Goal: Task Accomplishment & Management: Manage account settings

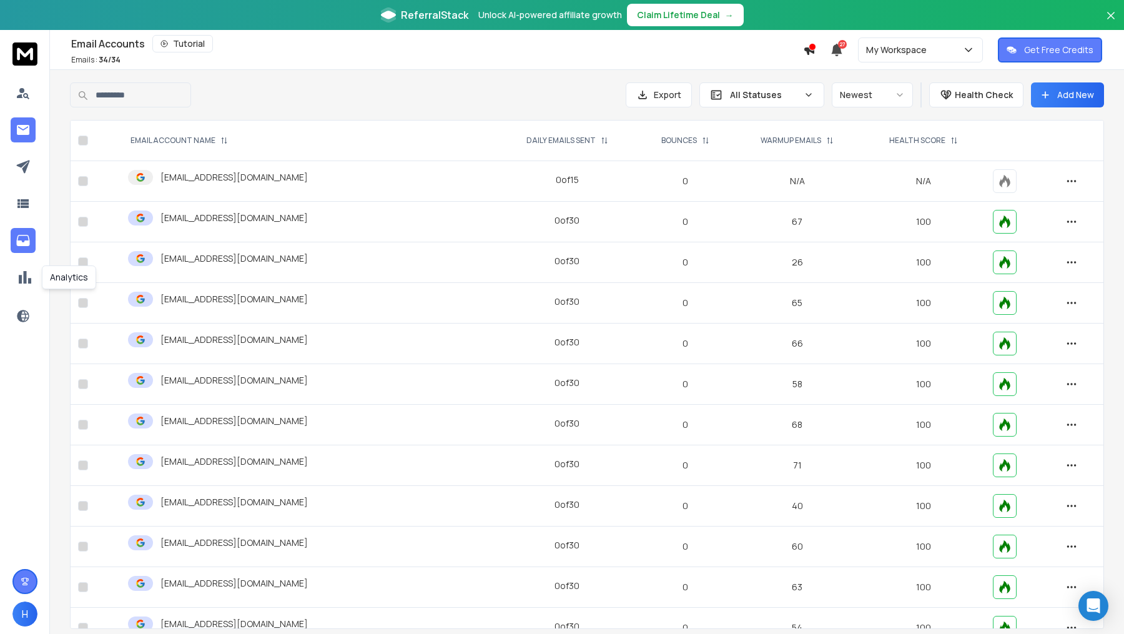
click at [21, 239] on icon at bounding box center [23, 240] width 15 height 15
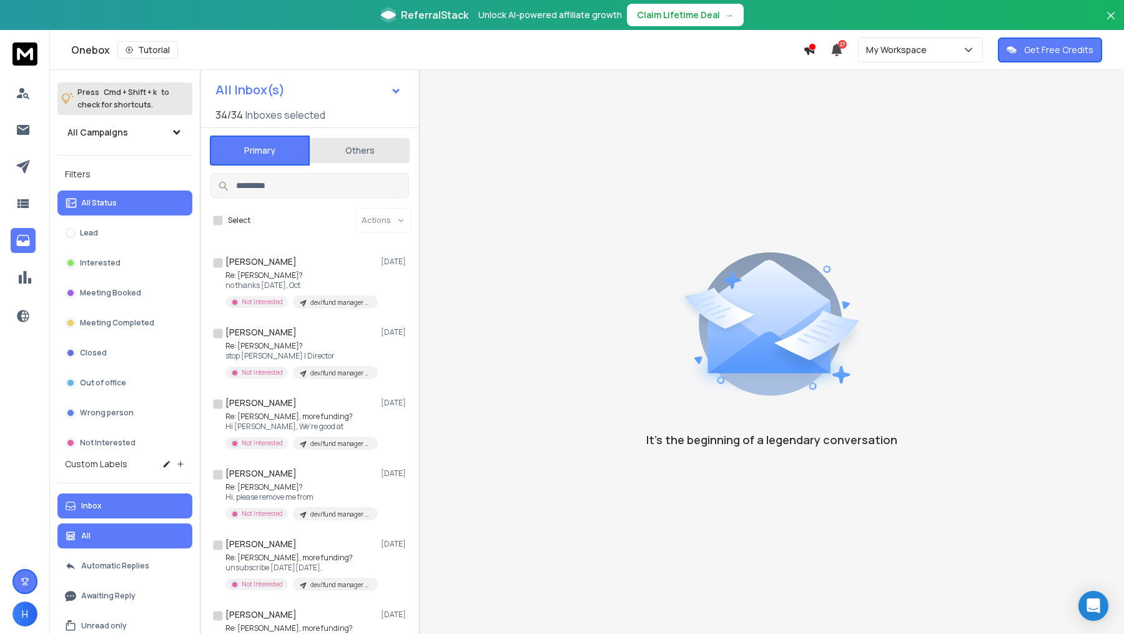
click at [157, 532] on button "All" at bounding box center [124, 535] width 135 height 25
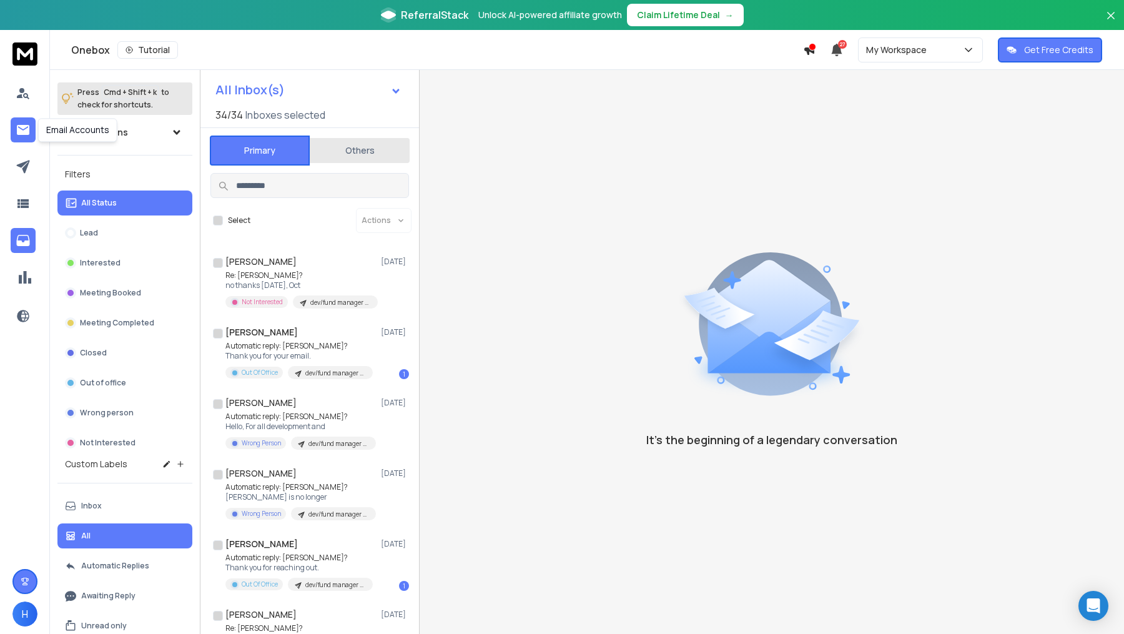
click at [16, 124] on icon at bounding box center [23, 129] width 15 height 15
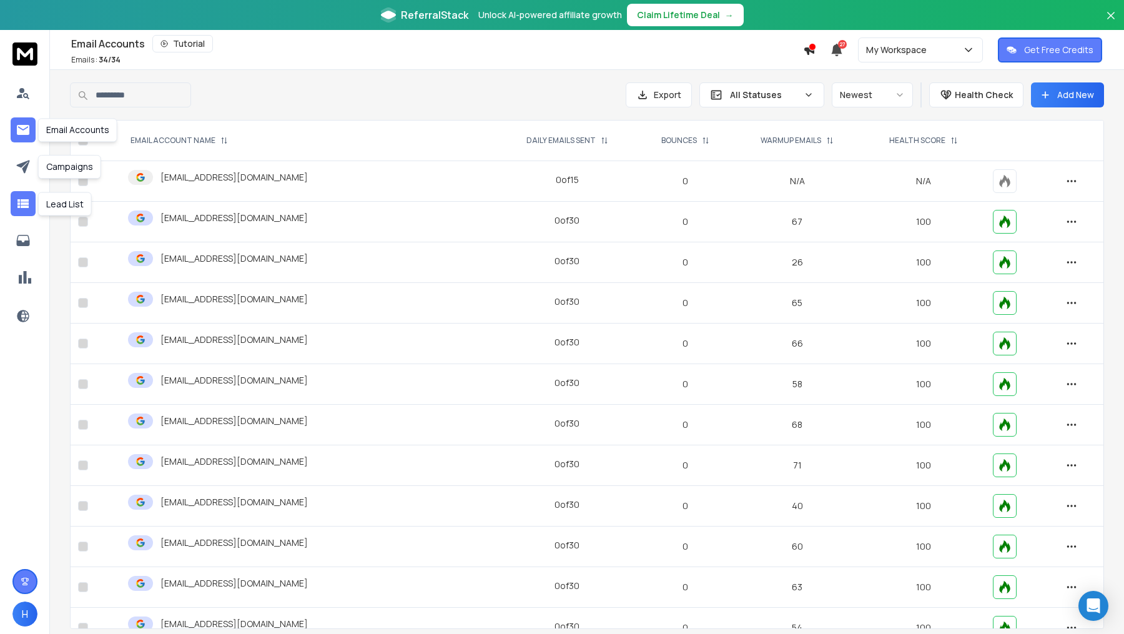
click at [16, 210] on icon at bounding box center [23, 203] width 15 height 15
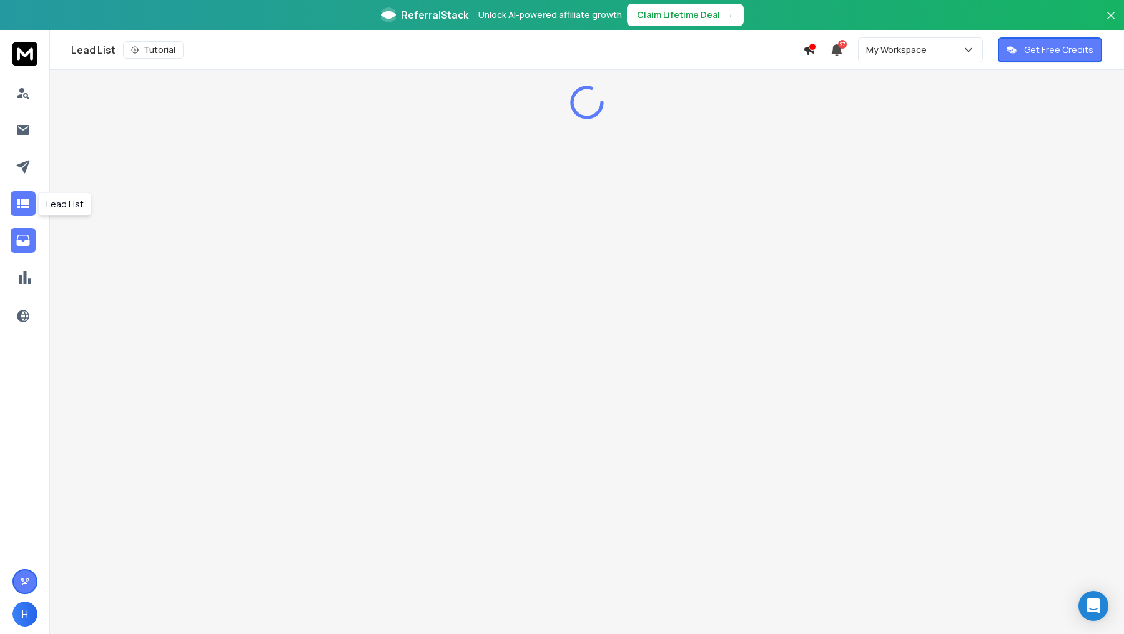
click at [16, 245] on icon at bounding box center [23, 240] width 15 height 15
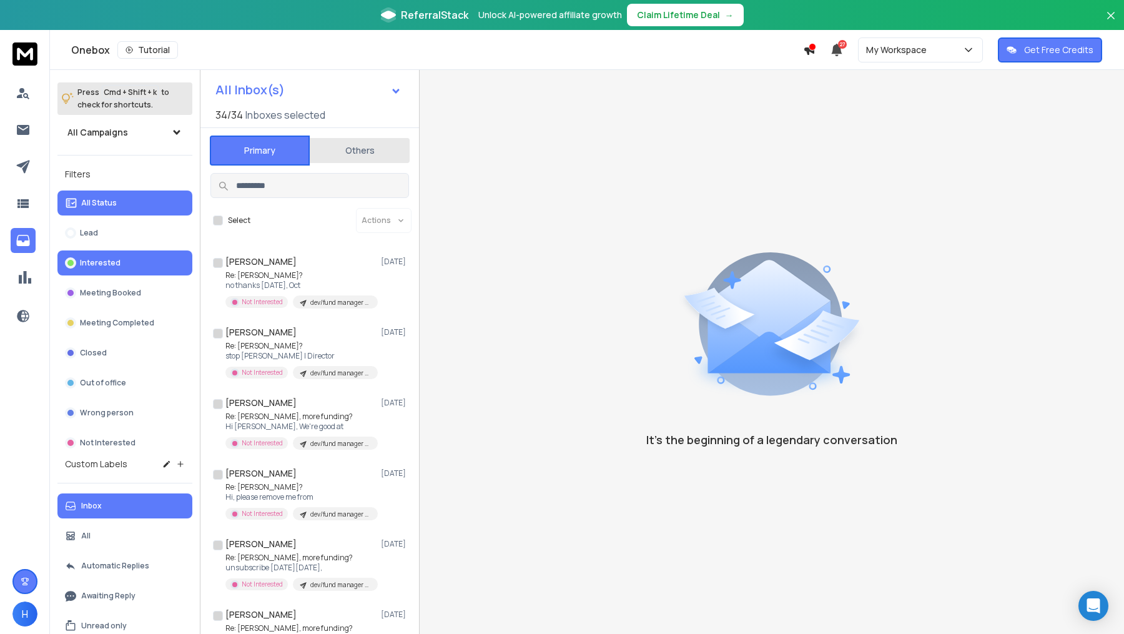
click at [134, 270] on button "Interested" at bounding box center [124, 262] width 135 height 25
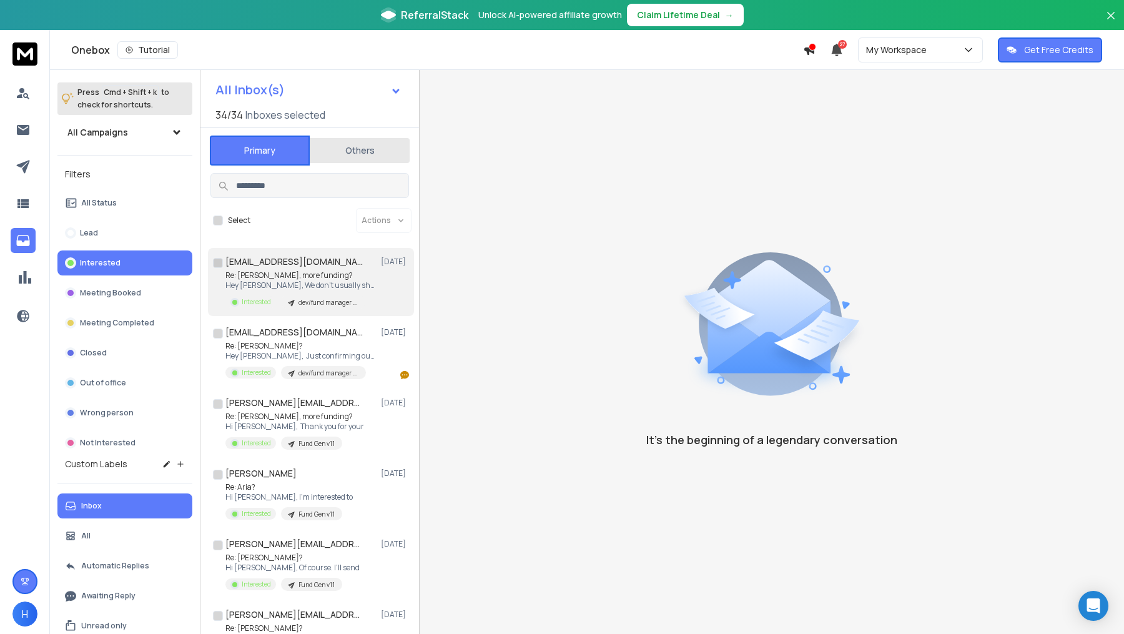
click at [354, 282] on p "Hey Brian, We don’t usually share" at bounding box center [300, 285] width 150 height 10
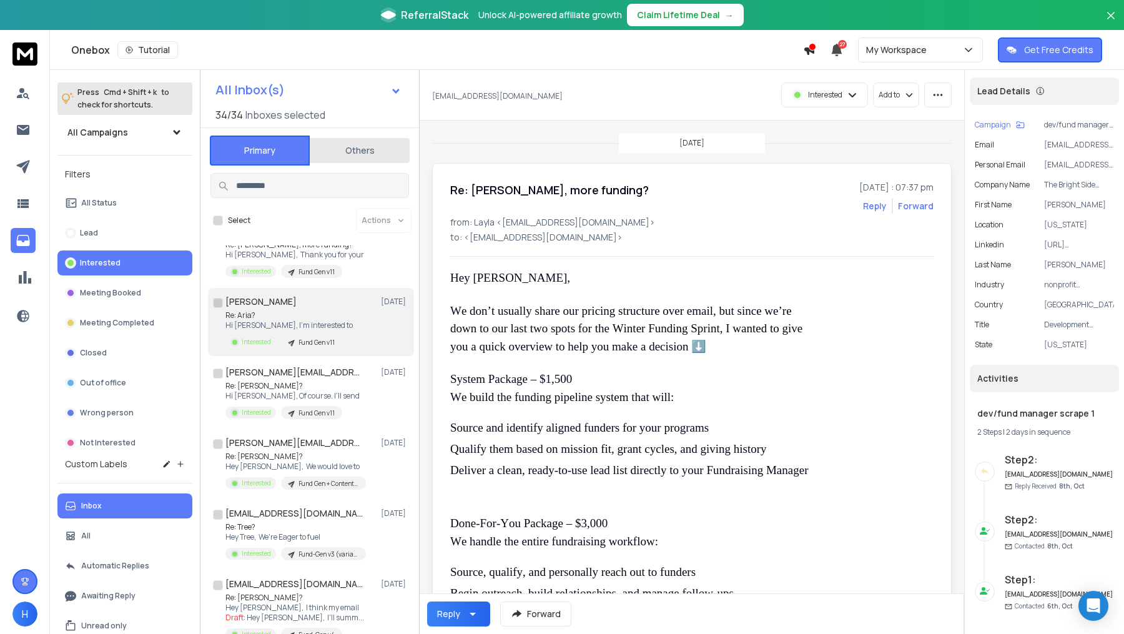
scroll to position [205, 0]
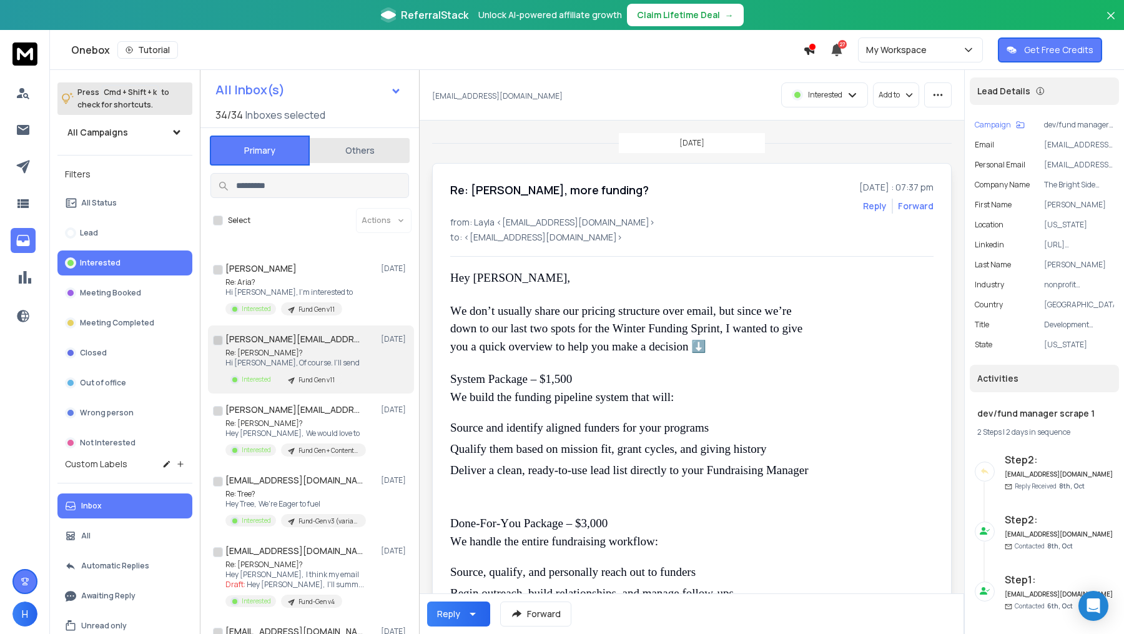
click at [372, 352] on div "Re: Anita? Hi Anita, Of course. I’ll send Interested Fund Gen v11" at bounding box center [317, 367] width 184 height 38
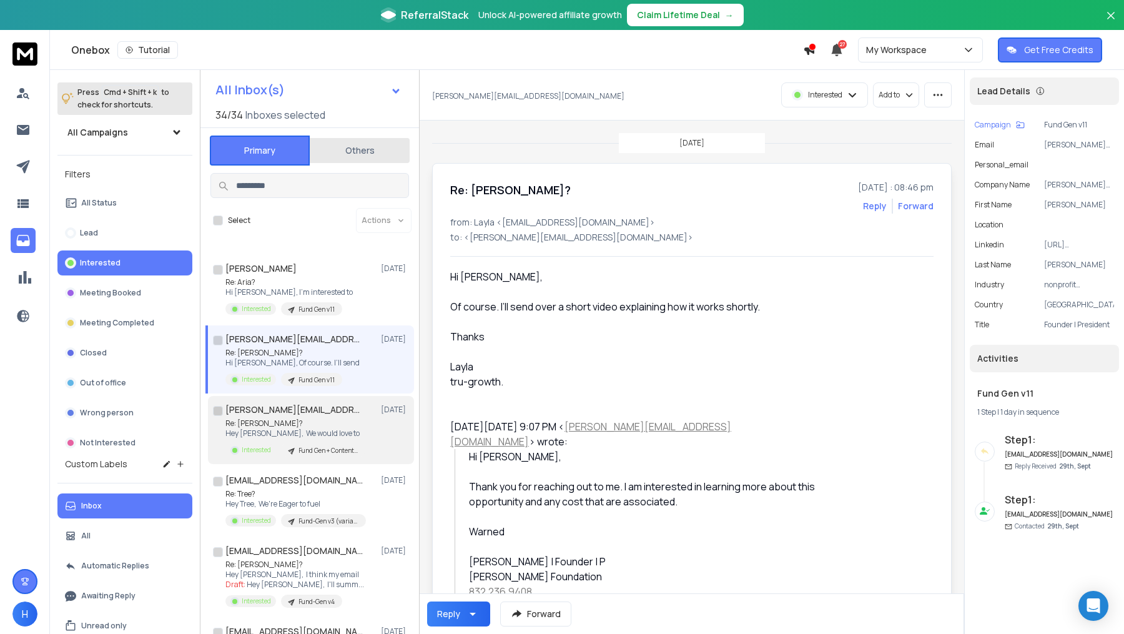
click at [372, 407] on div "brian@findfeedrestore.com 29 Sep" at bounding box center [317, 409] width 184 height 12
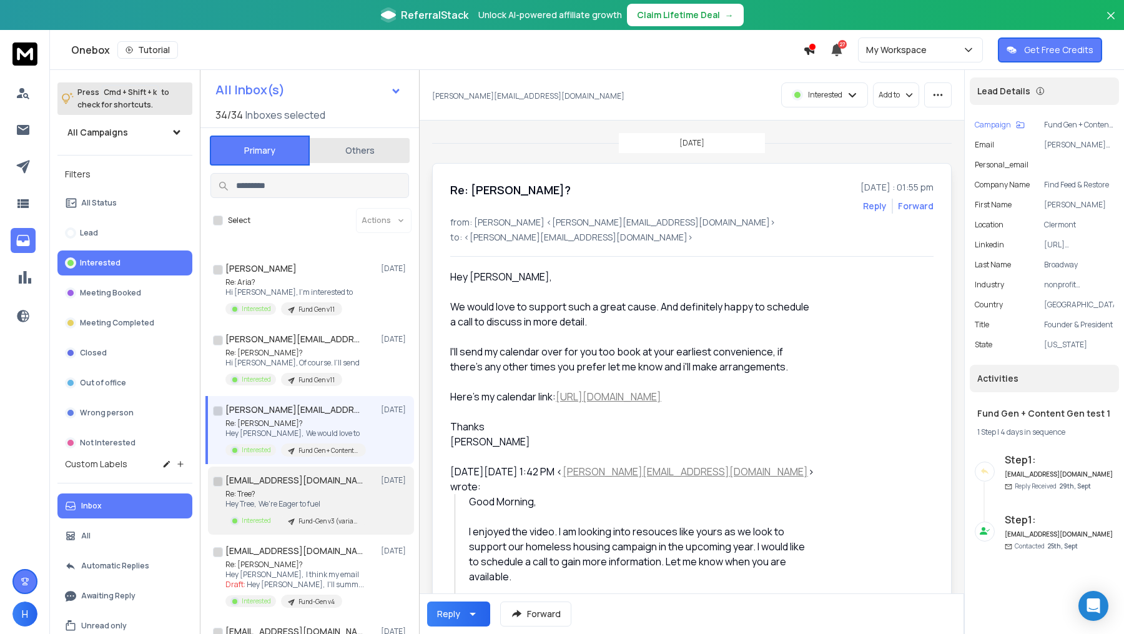
click at [349, 502] on p "Hey Tree, We're Eager to fuel" at bounding box center [295, 504] width 141 height 10
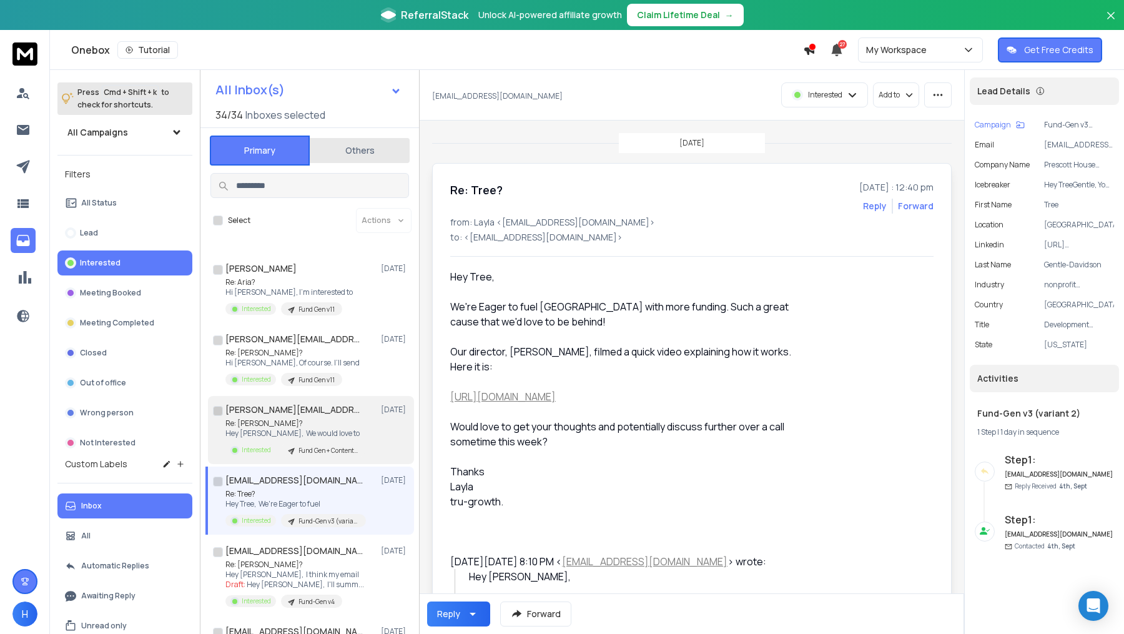
click at [386, 410] on p "[DATE]" at bounding box center [395, 410] width 28 height 10
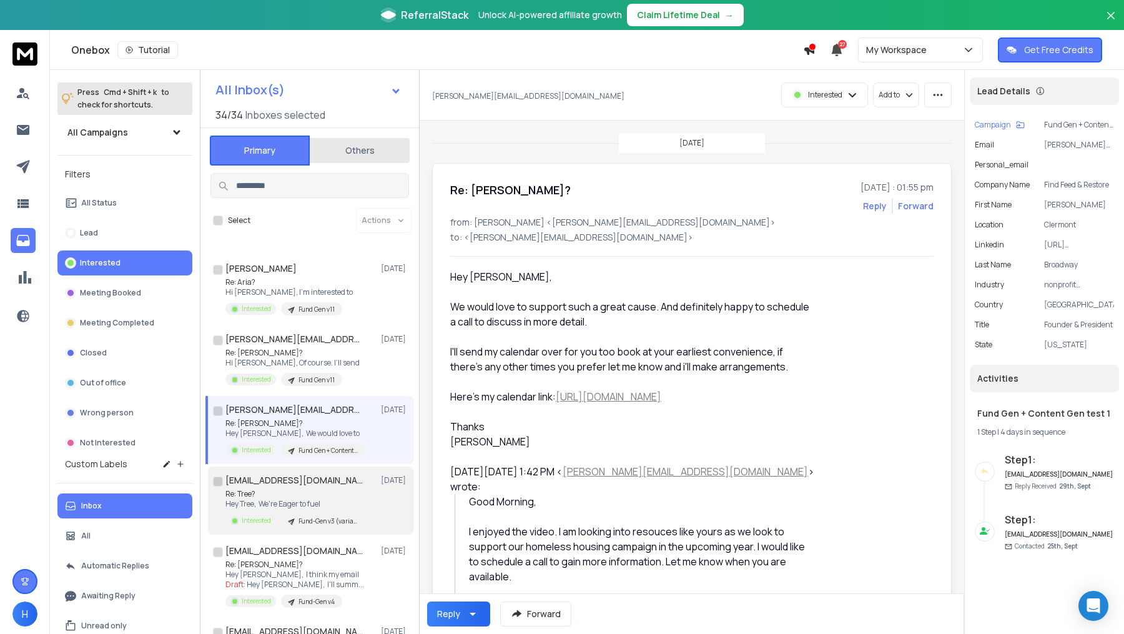
click at [379, 496] on div "Re: Tree? Hey Tree, We're Eager to fuel Interested Fund-Gen v3 (variant 2)" at bounding box center [317, 508] width 184 height 38
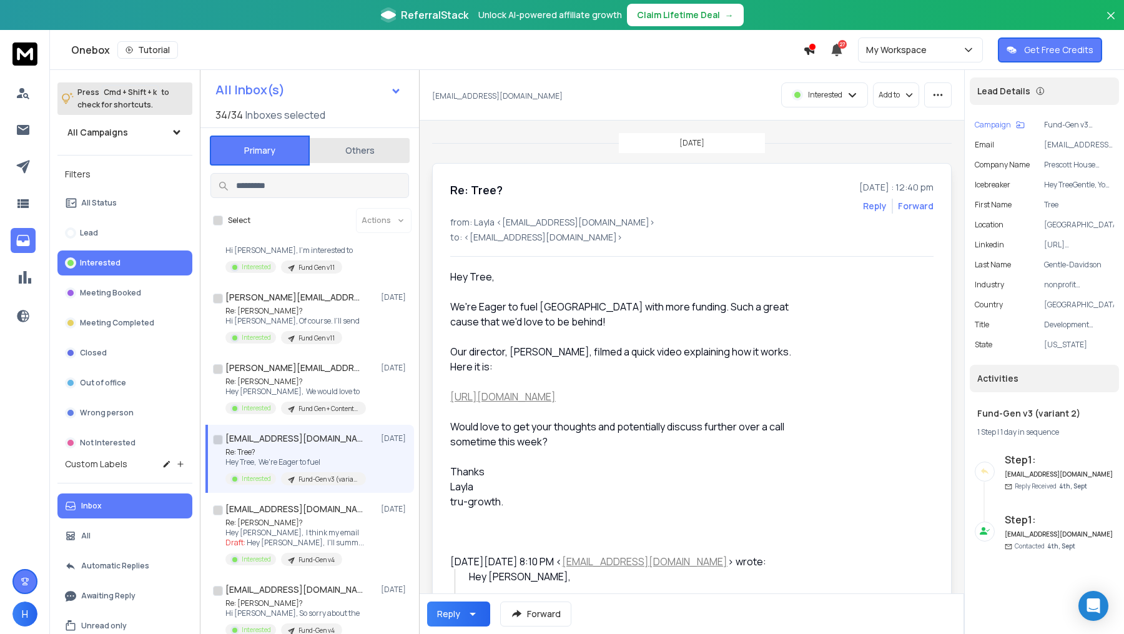
scroll to position [264, 0]
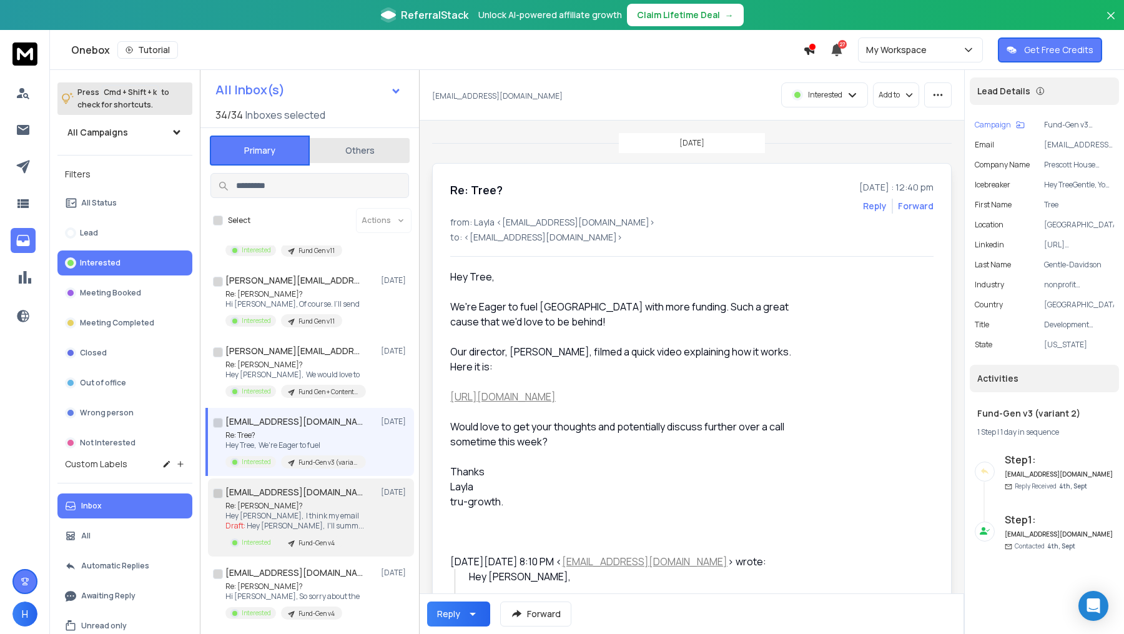
click at [383, 516] on div "Re: Yang? Hey Yang, I think my email Draft: Hey Yang, I'll summ ... Interested …" at bounding box center [317, 525] width 184 height 48
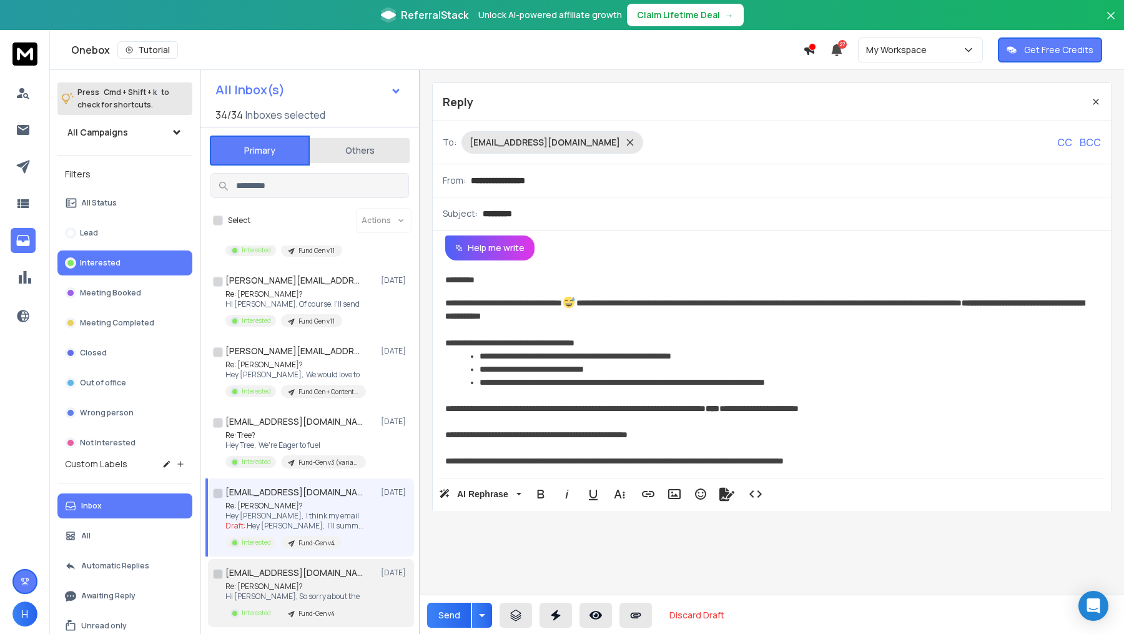
click at [377, 582] on div "Re: Theresa? Hi Theresa, So sorry about the Interested Fund-Gen v4" at bounding box center [317, 600] width 184 height 38
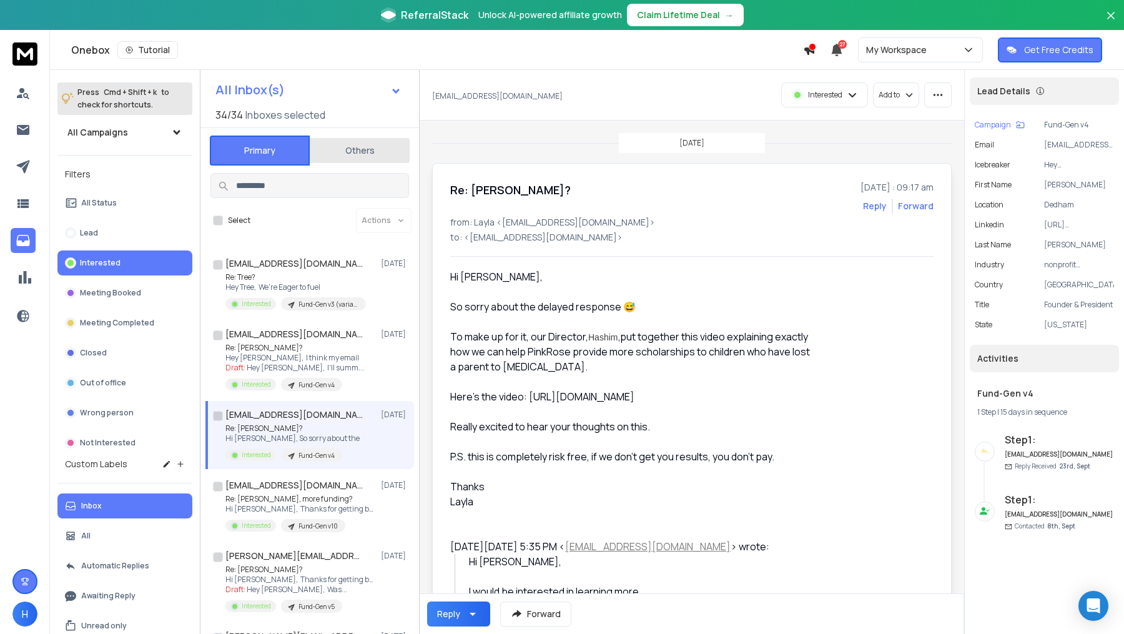
scroll to position [426, 0]
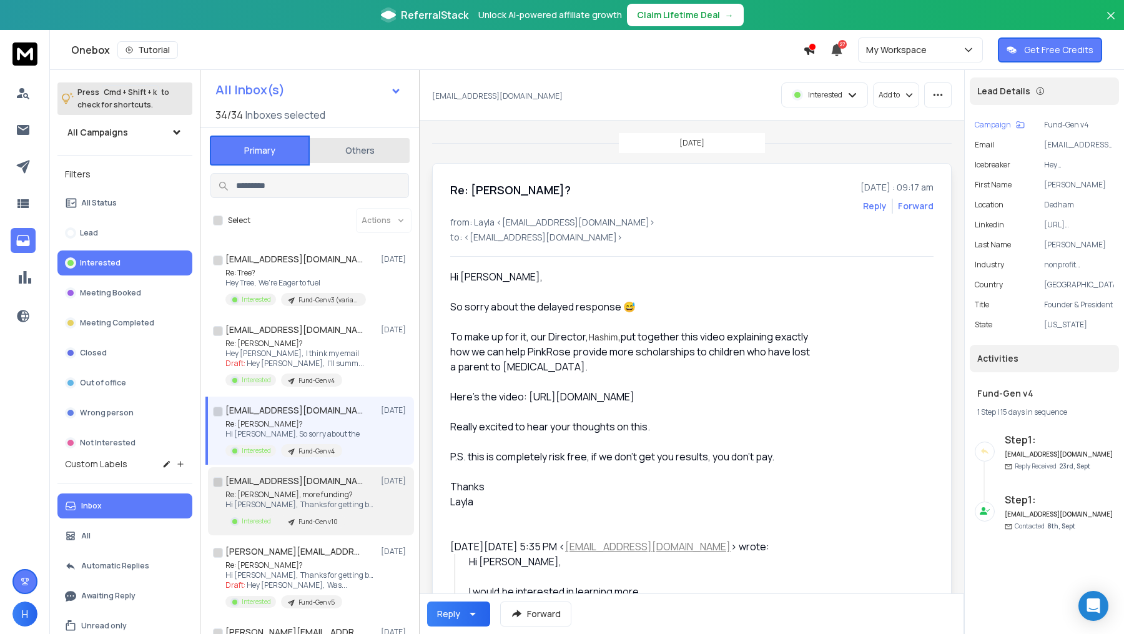
click at [390, 506] on div "Re: Deborah, more funding? Hi Deborah, Thanks for getting back Interested Fund-…" at bounding box center [317, 509] width 184 height 38
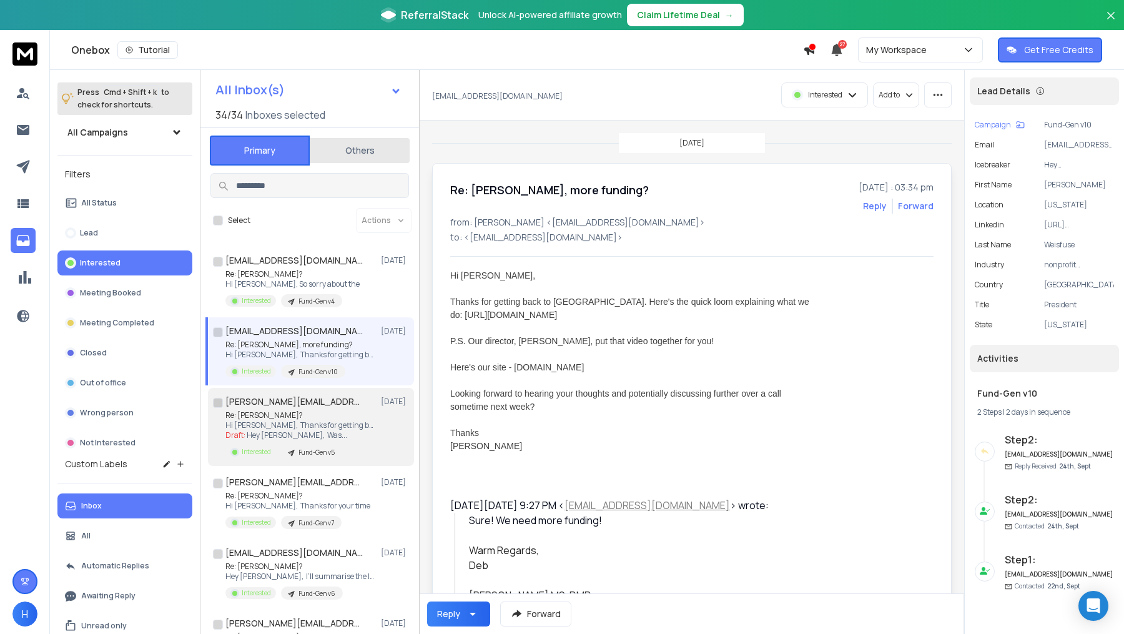
scroll to position [576, 0]
click at [365, 427] on div "Re: Penelope? Hi Penelope, Thanks for getting back Draft: Hey Penelope, Was ...…" at bounding box center [317, 434] width 184 height 48
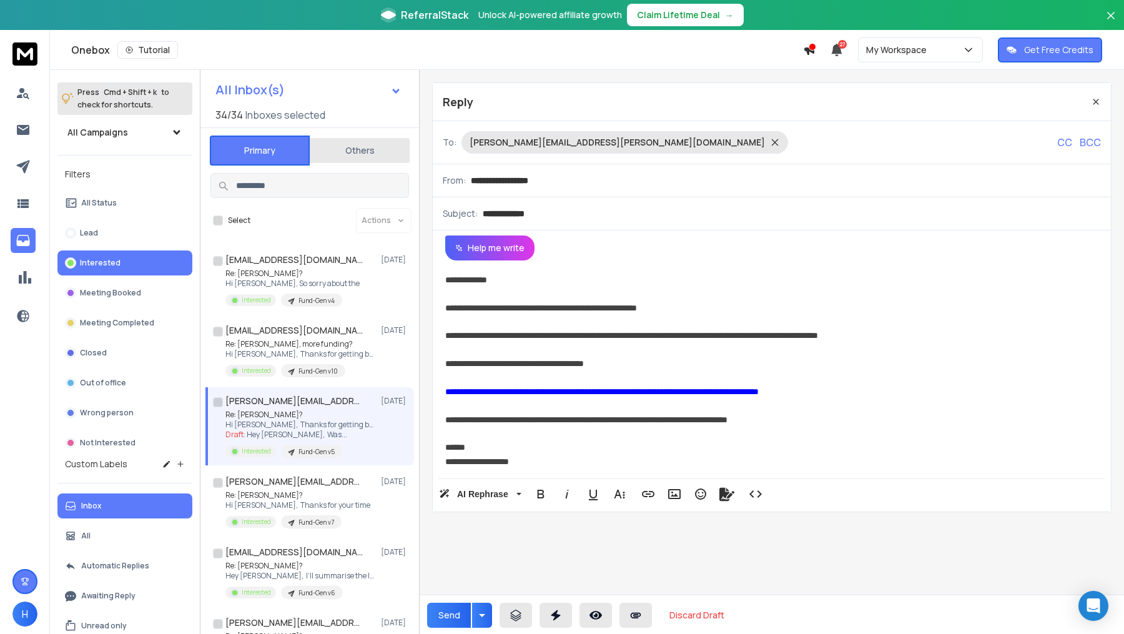
click at [455, 611] on button "Send" at bounding box center [449, 615] width 44 height 25
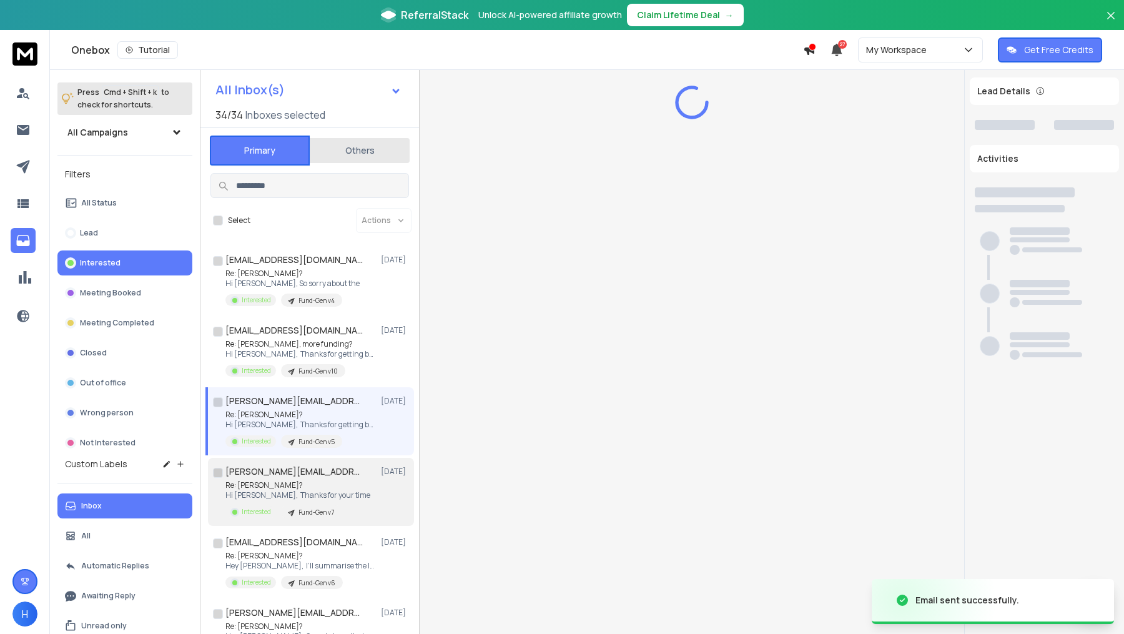
click at [372, 515] on div "Re: Manus? Hi Manus, Thanks for your time Interested Fund-Gen v7" at bounding box center [317, 499] width 184 height 38
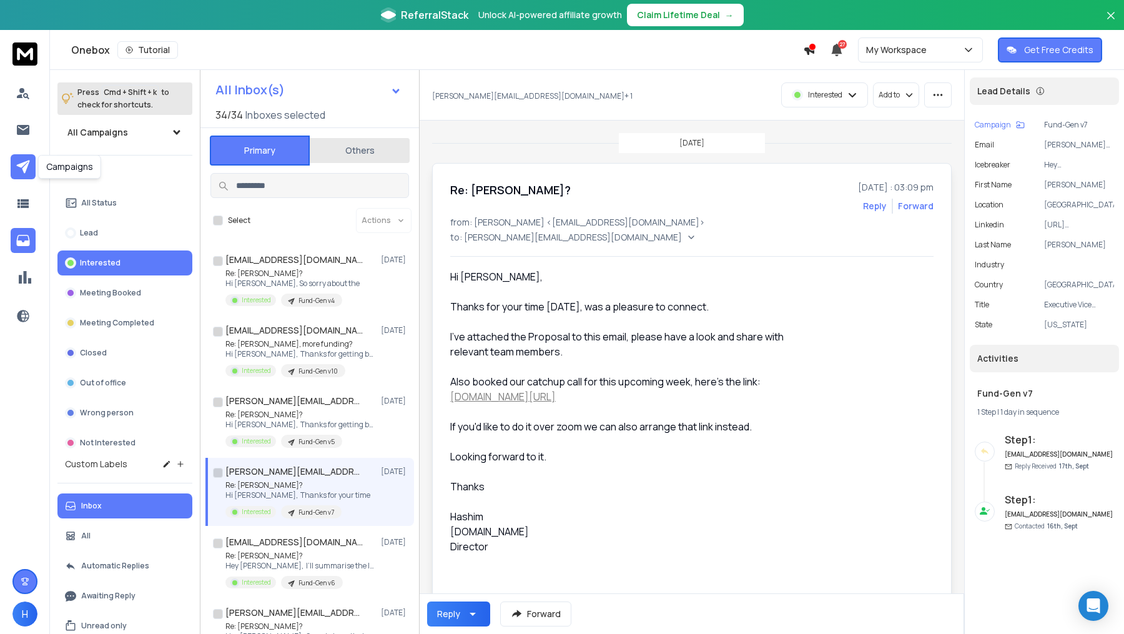
click at [20, 165] on icon at bounding box center [22, 167] width 13 height 13
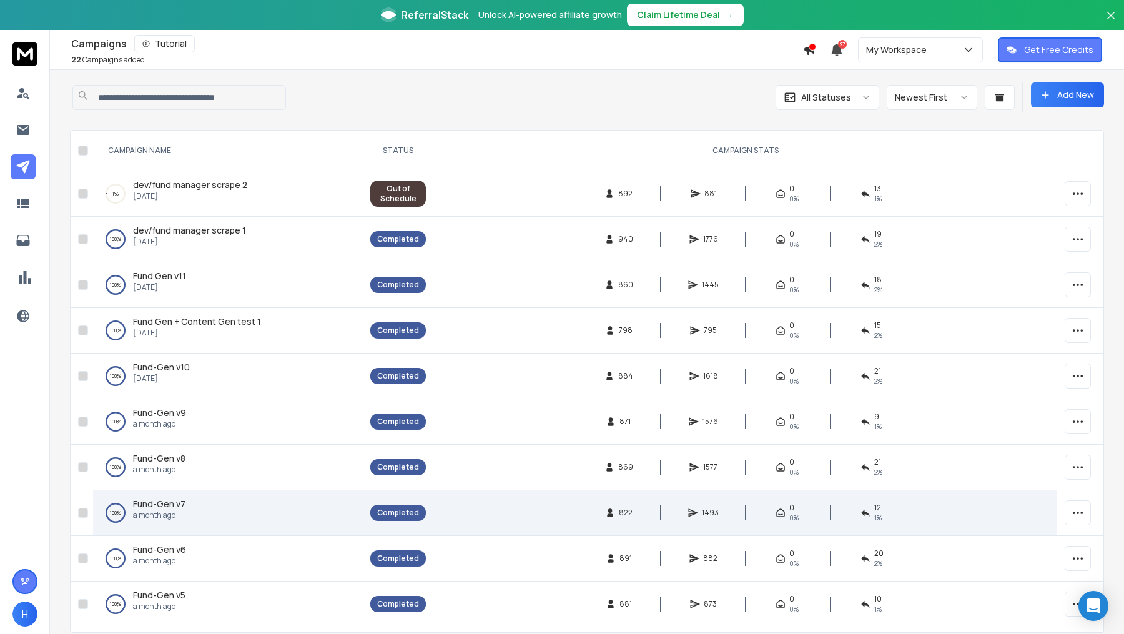
click at [1066, 508] on button "button" at bounding box center [1078, 512] width 26 height 25
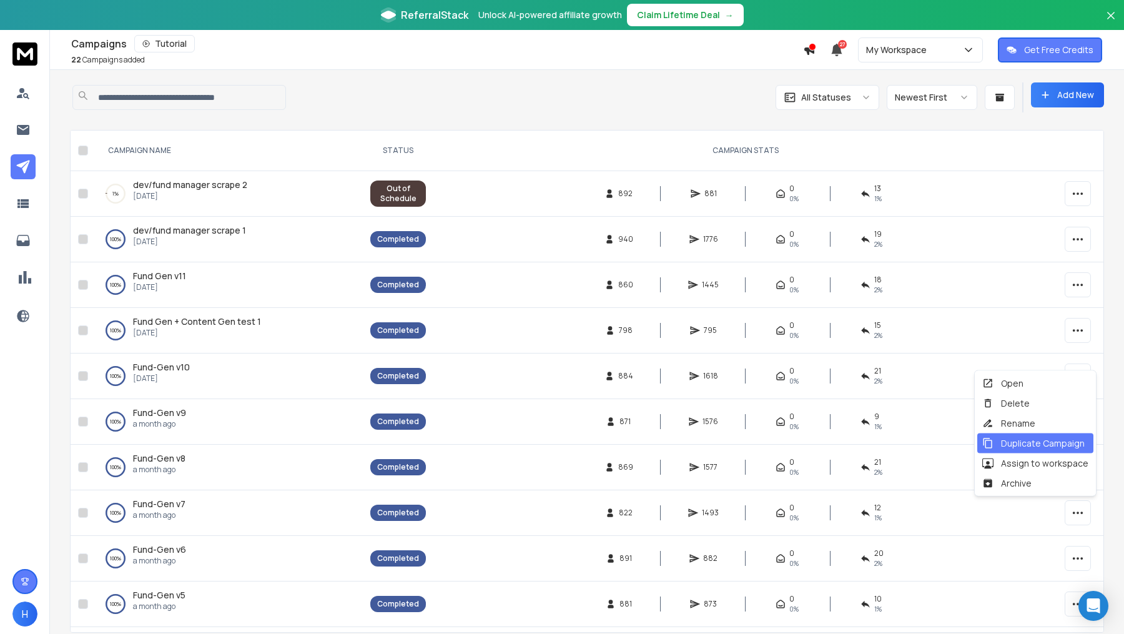
click at [1063, 443] on div "Duplicate Campaign" at bounding box center [1033, 443] width 102 height 12
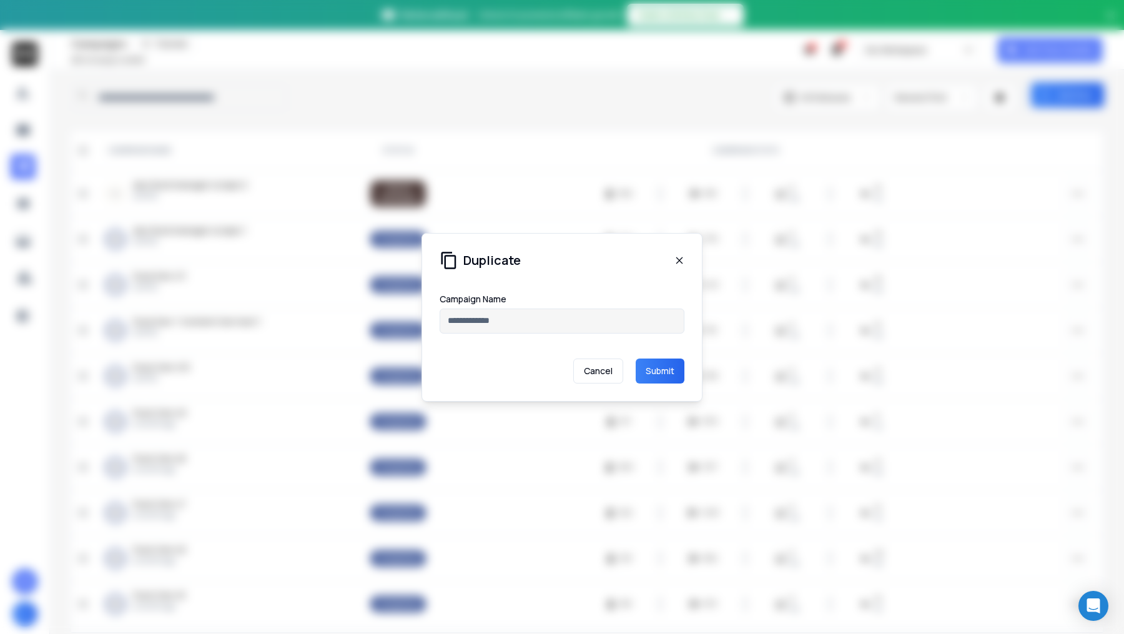
click at [611, 332] on input "text" at bounding box center [562, 321] width 245 height 25
click at [611, 292] on div "Duplicate" at bounding box center [562, 273] width 245 height 44
click at [611, 333] on input "**" at bounding box center [562, 321] width 245 height 25
type input "**********"
click at [628, 302] on div "Campaign Name" at bounding box center [562, 299] width 245 height 9
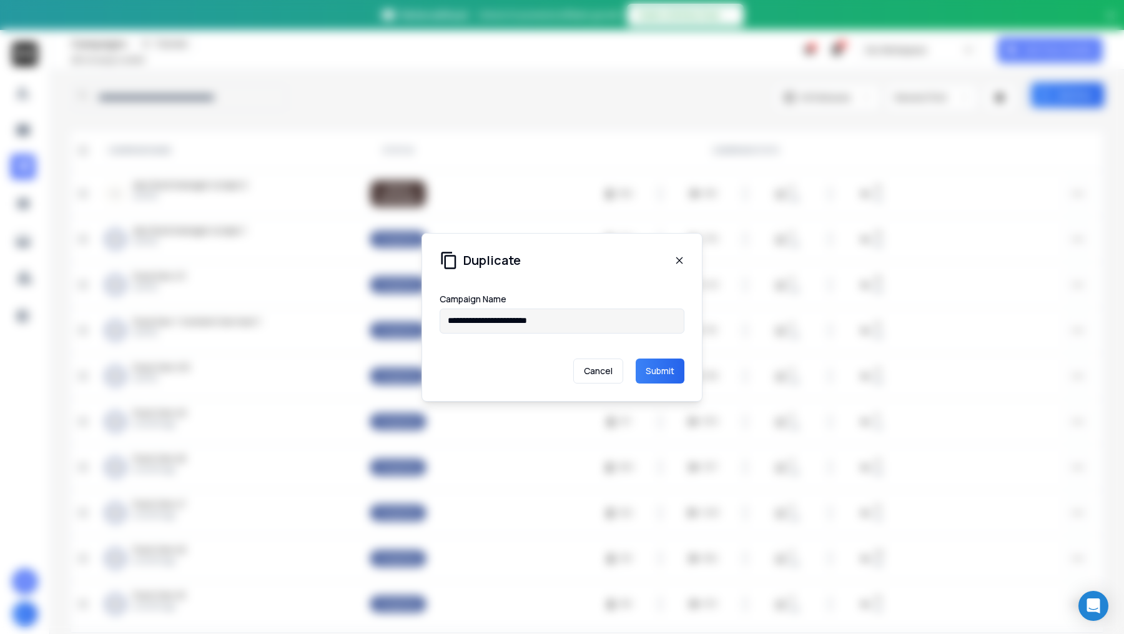
click at [658, 367] on button "Submit" at bounding box center [660, 371] width 49 height 25
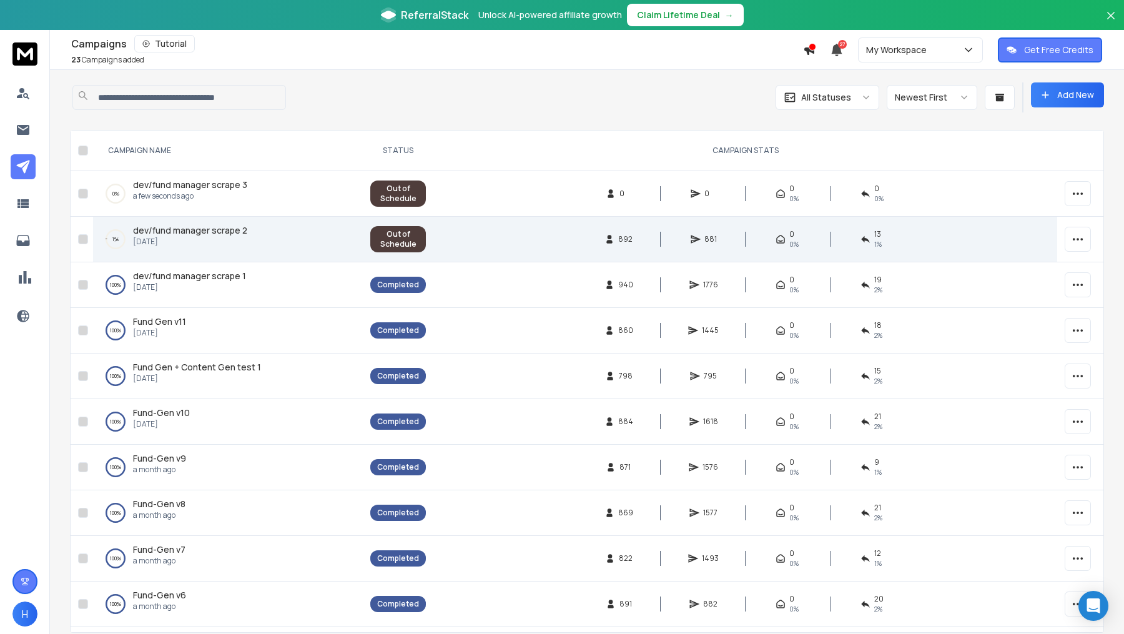
click at [311, 249] on div "1 % dev/fund manager scrape 2 [DATE]" at bounding box center [228, 239] width 245 height 30
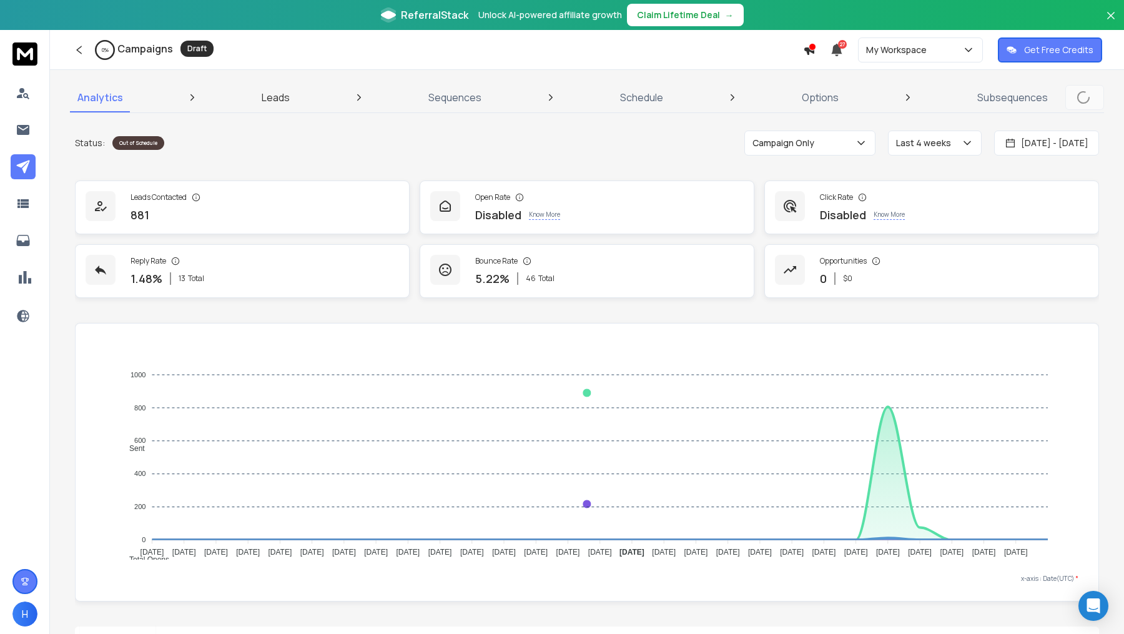
click at [292, 100] on link "Leads" at bounding box center [275, 97] width 43 height 30
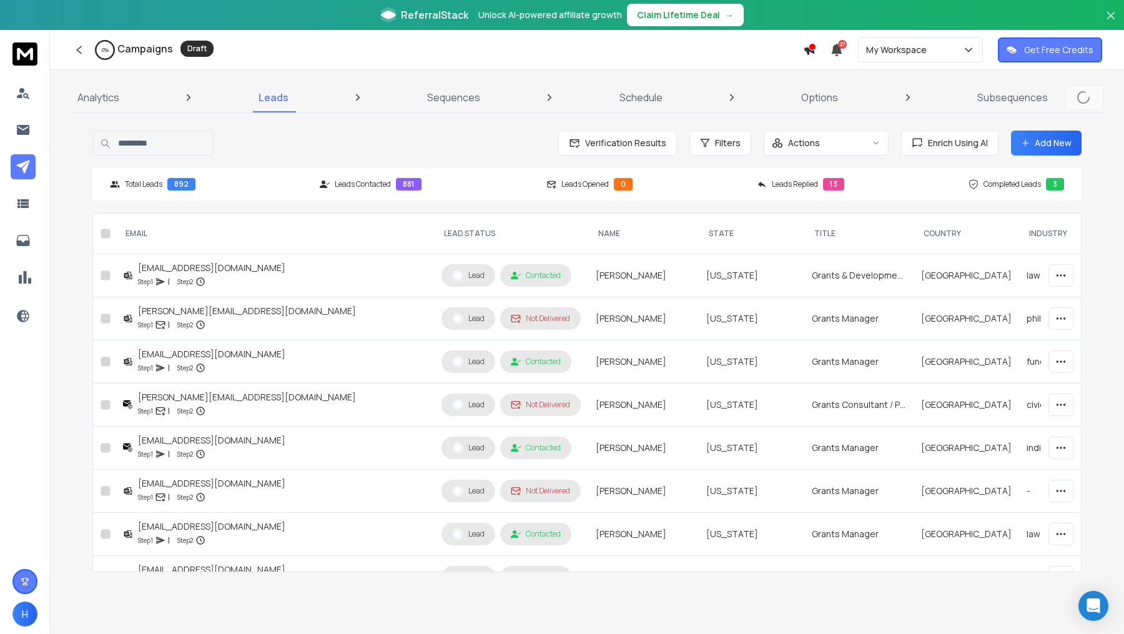
click at [473, 160] on div "Verification Results Filters Actions Enrich Using AI Add New Total Leads 892 Le…" at bounding box center [586, 345] width 989 height 429
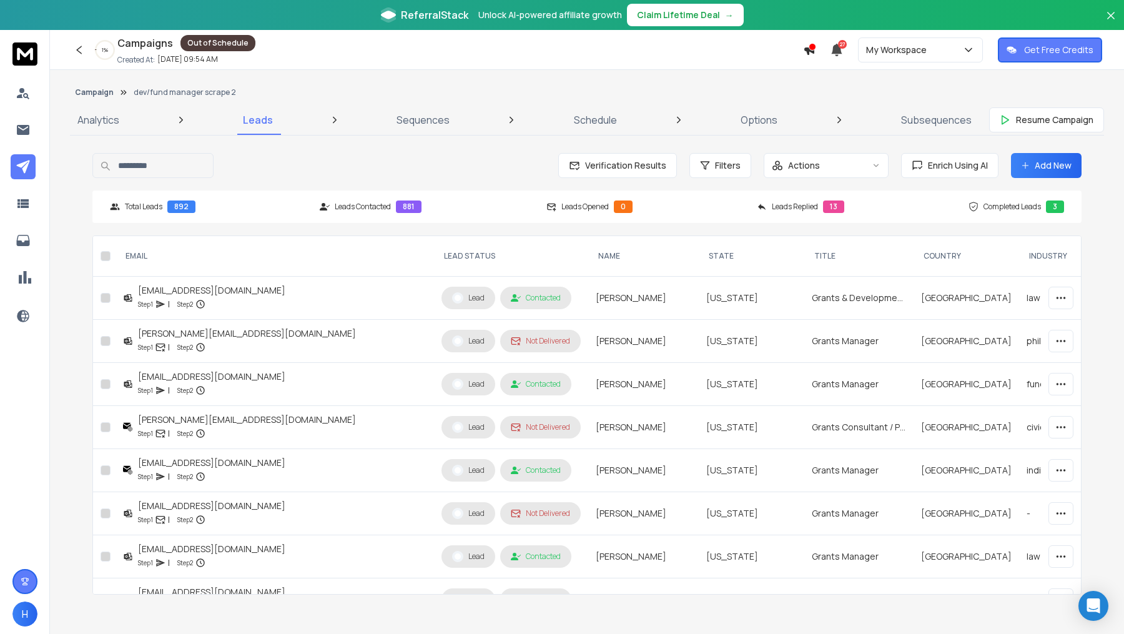
click at [511, 427] on div "Not Delivered" at bounding box center [540, 427] width 59 height 10
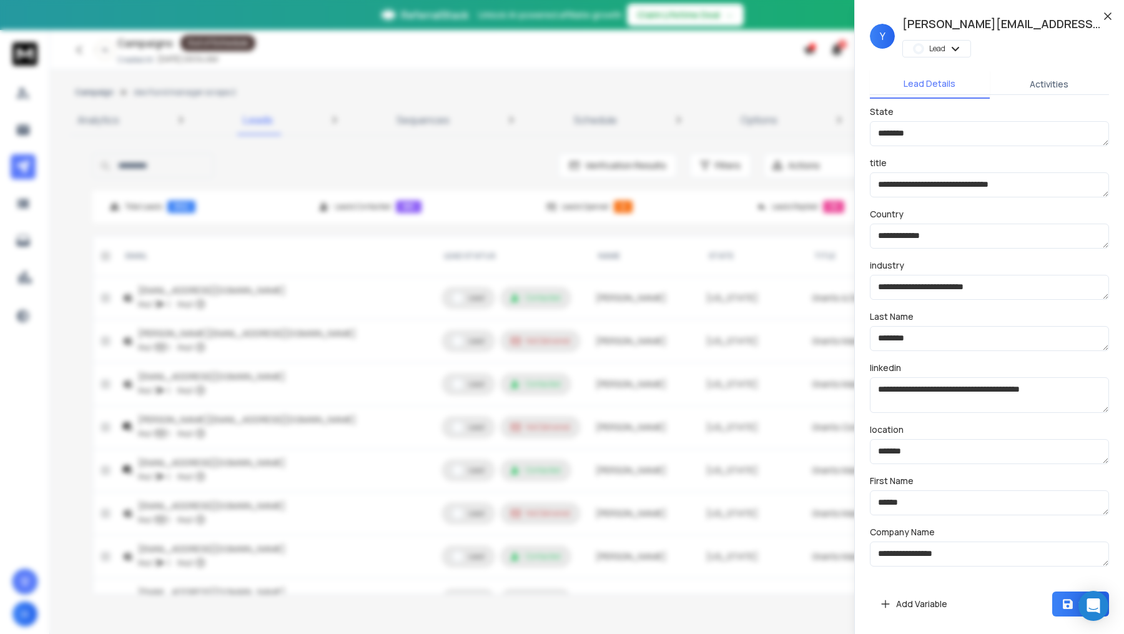
click at [1105, 14] on icon "button" at bounding box center [1108, 16] width 12 height 12
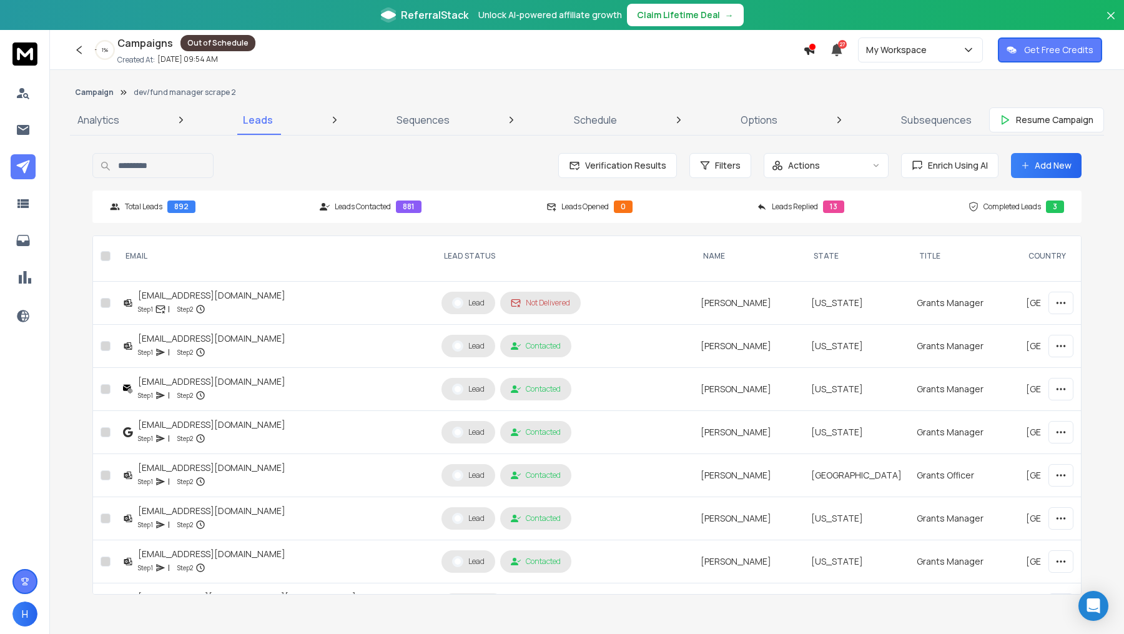
scroll to position [3975, 0]
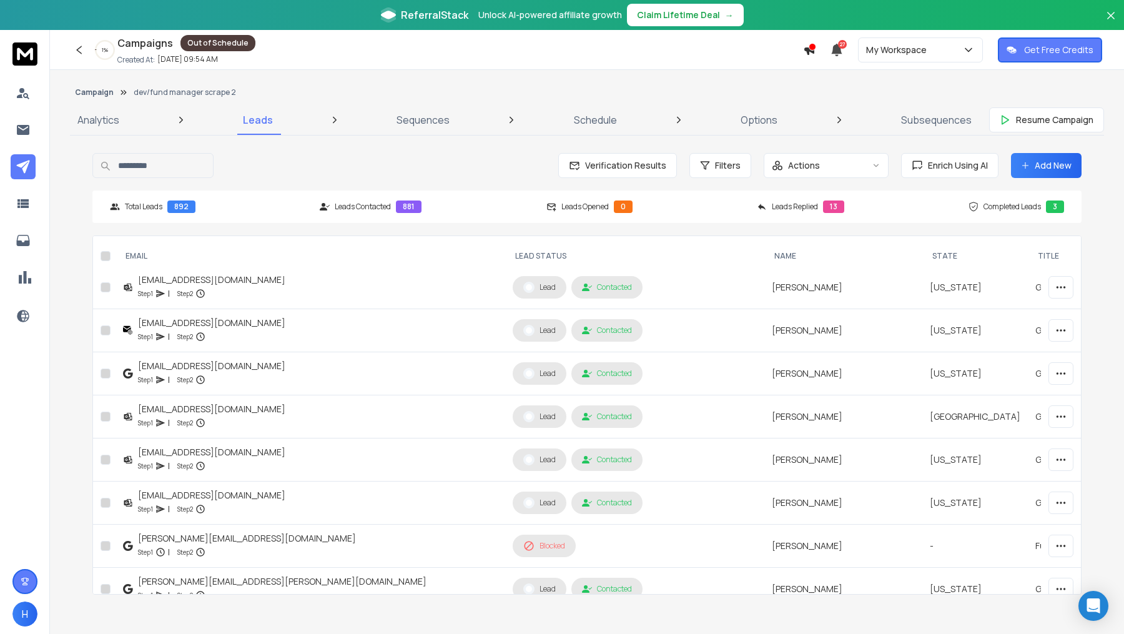
click at [523, 540] on div "Blocked" at bounding box center [544, 545] width 42 height 11
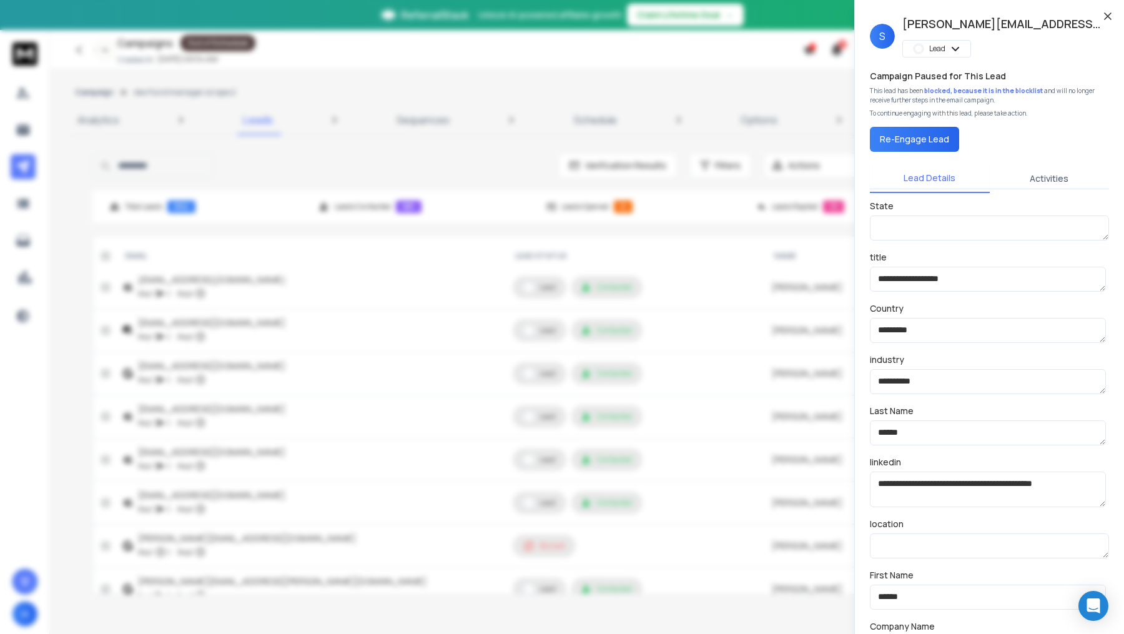
click at [1105, 17] on icon "button" at bounding box center [1108, 16] width 6 height 6
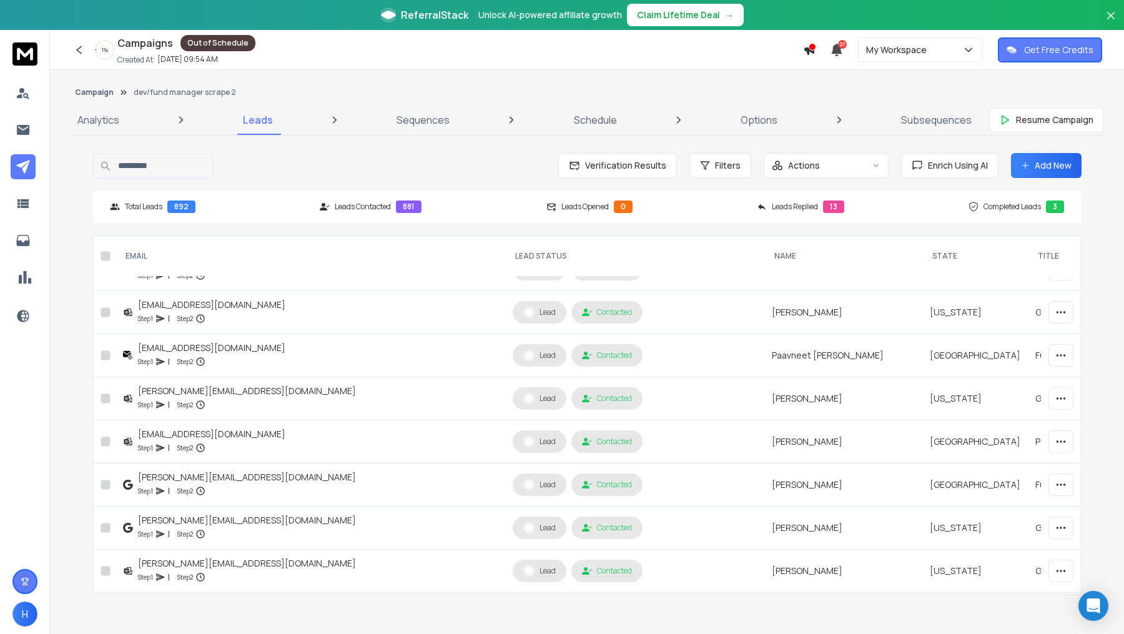
scroll to position [8267, 0]
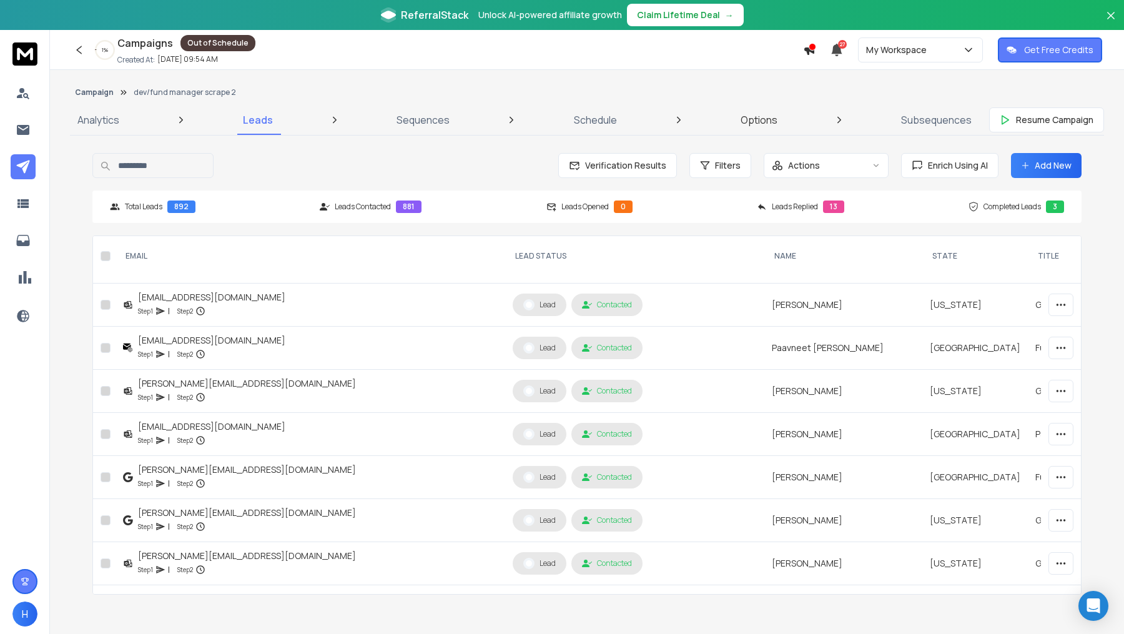
click at [763, 112] on p "Options" at bounding box center [759, 119] width 37 height 15
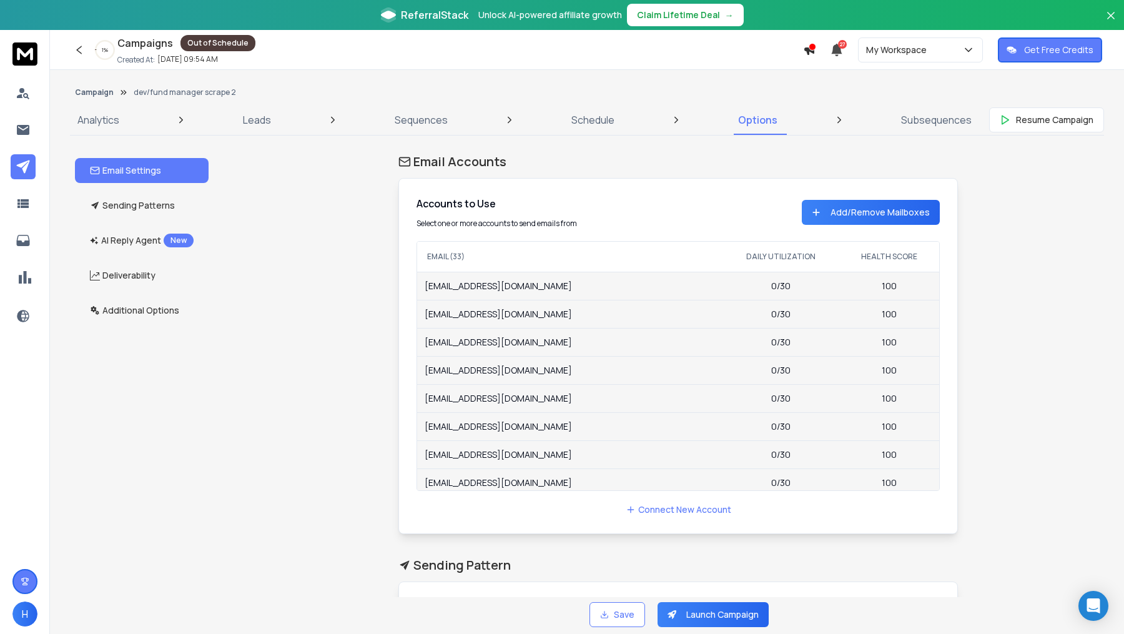
click at [626, 119] on div "Analytics Leads Sequences Schedule Options Subsequences" at bounding box center [524, 120] width 909 height 30
click at [605, 119] on p "Schedule" at bounding box center [592, 119] width 43 height 15
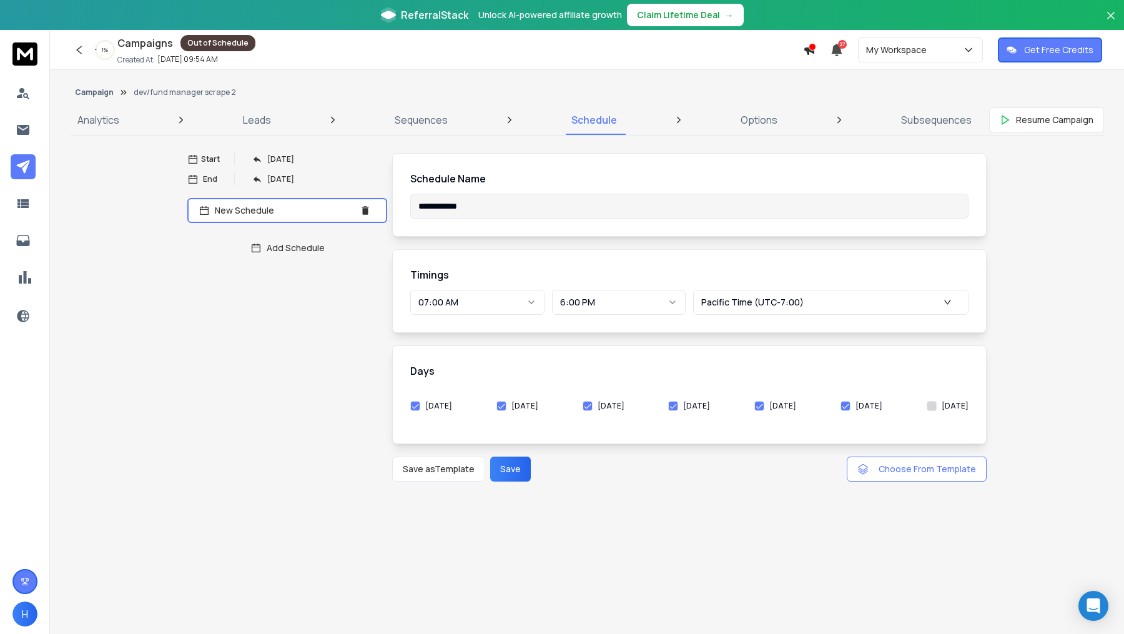
click at [294, 184] on p "[DATE]" at bounding box center [280, 179] width 27 height 10
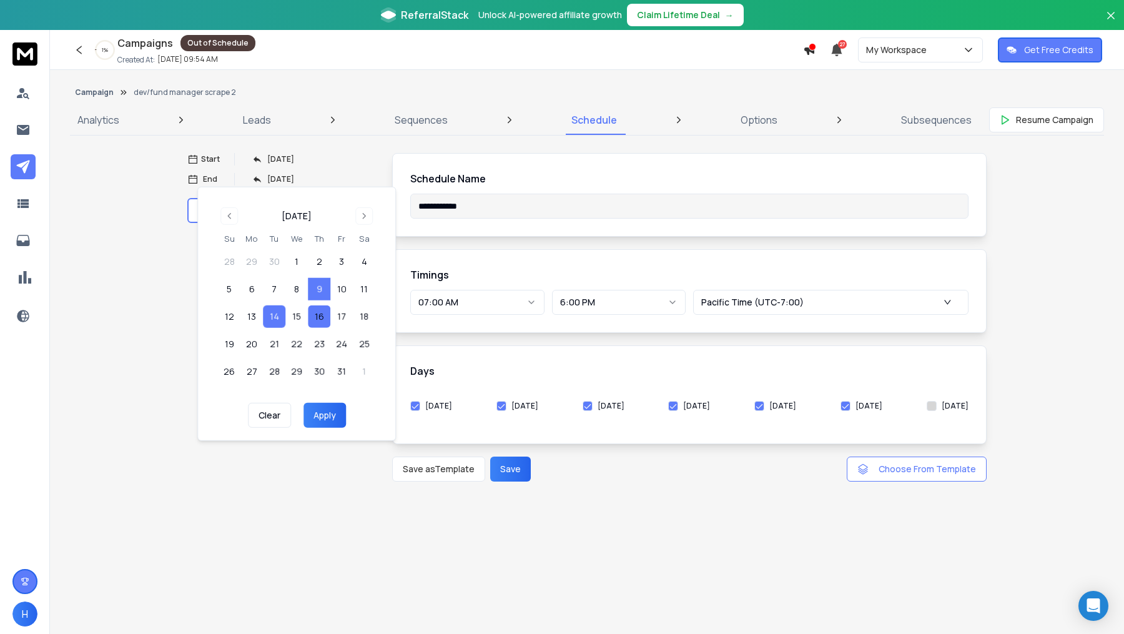
click at [327, 324] on button "16" at bounding box center [319, 316] width 22 height 22
click at [332, 415] on button "Apply" at bounding box center [325, 415] width 42 height 25
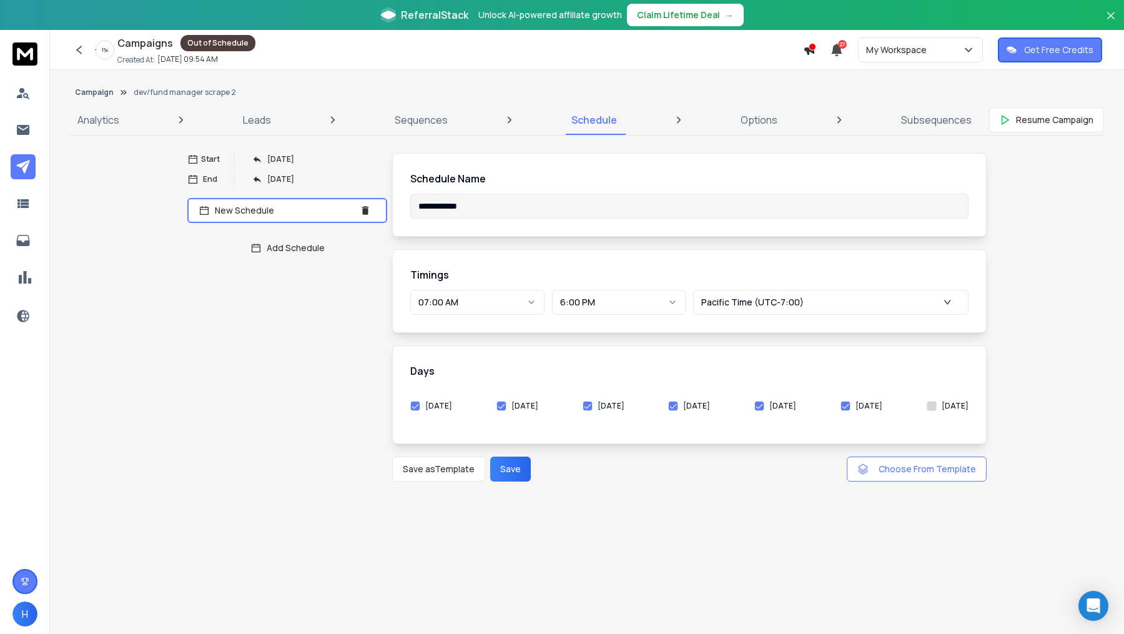
click at [507, 466] on button "Save" at bounding box center [510, 469] width 41 height 25
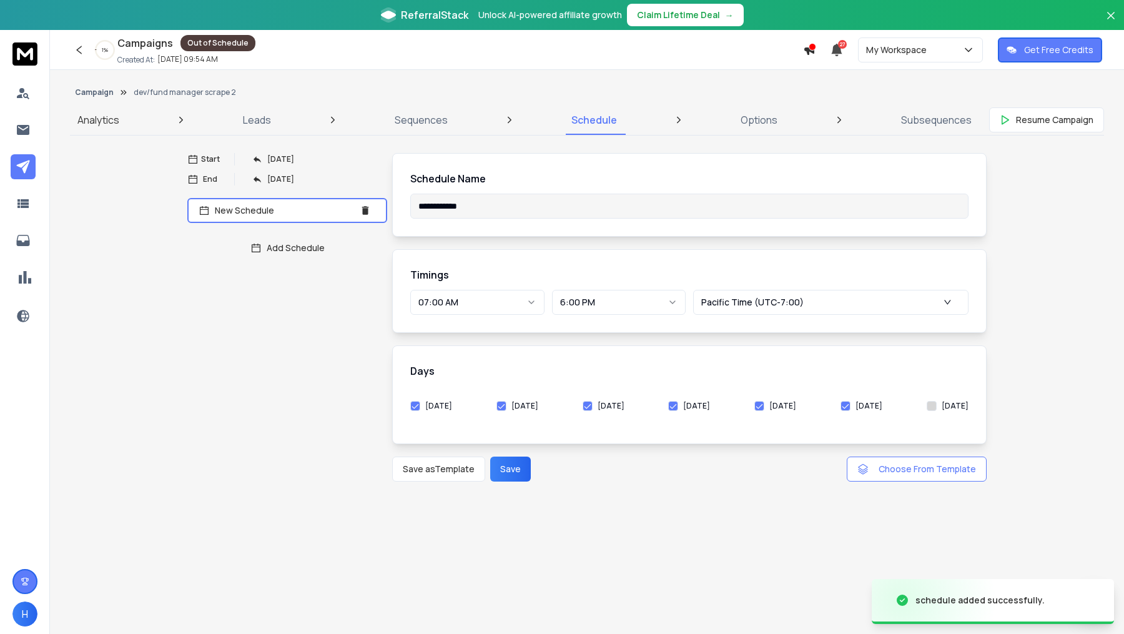
click at [109, 120] on p "Analytics" at bounding box center [98, 119] width 42 height 15
